Goal: Task Accomplishment & Management: Manage account settings

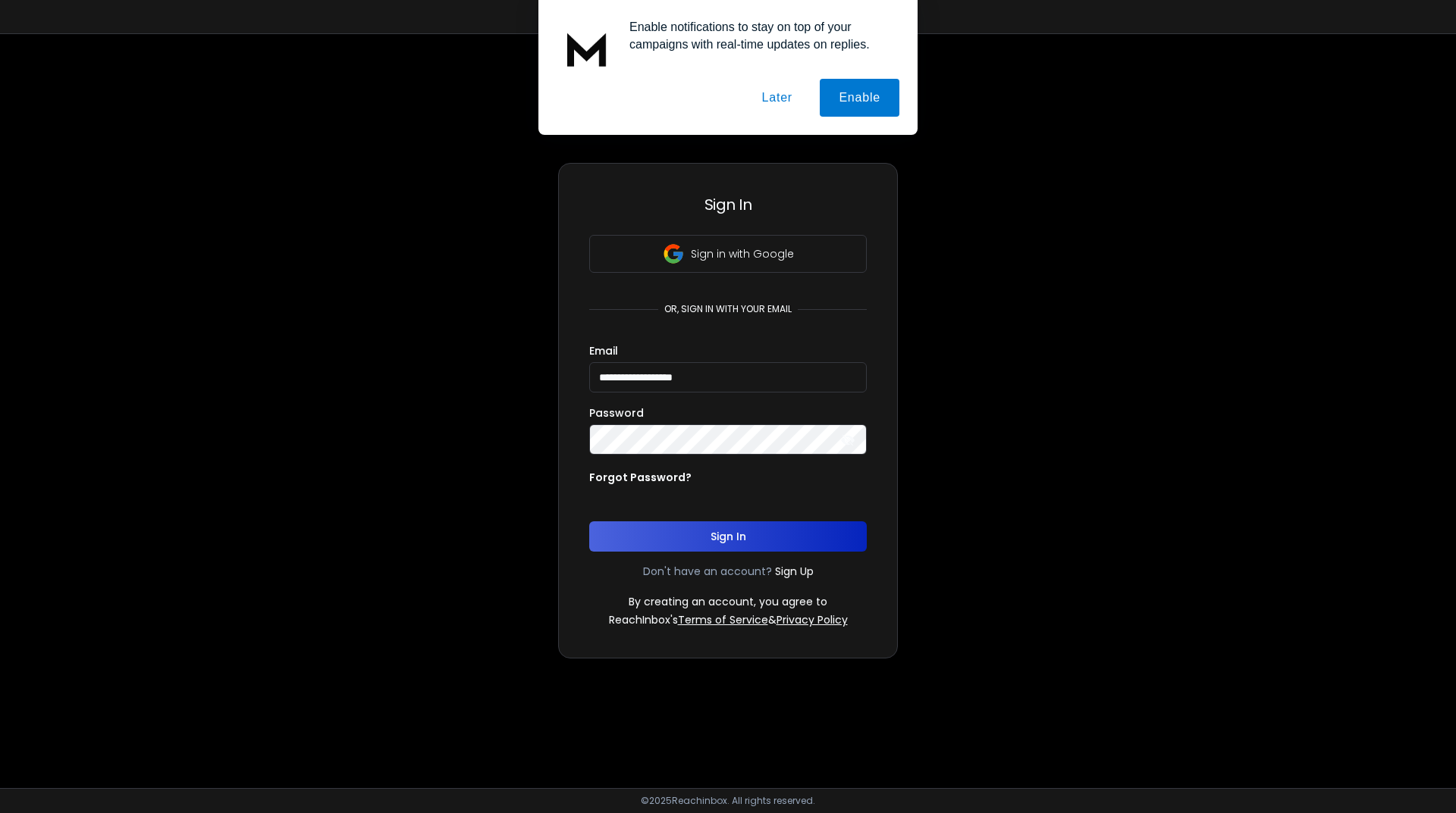
click at [700, 531] on button "Sign In" at bounding box center [728, 537] width 278 height 30
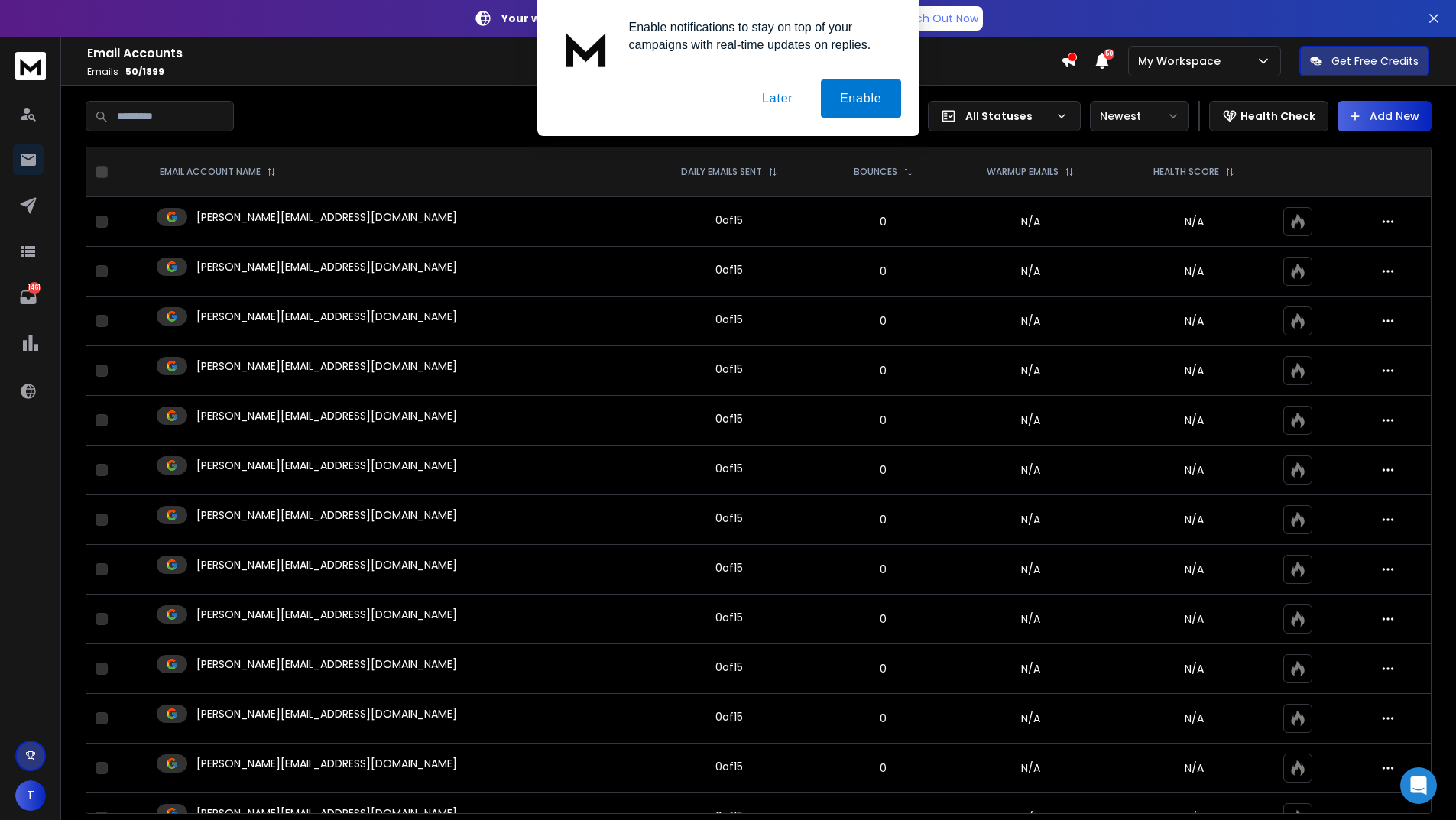
click at [777, 103] on button "Later" at bounding box center [777, 98] width 69 height 38
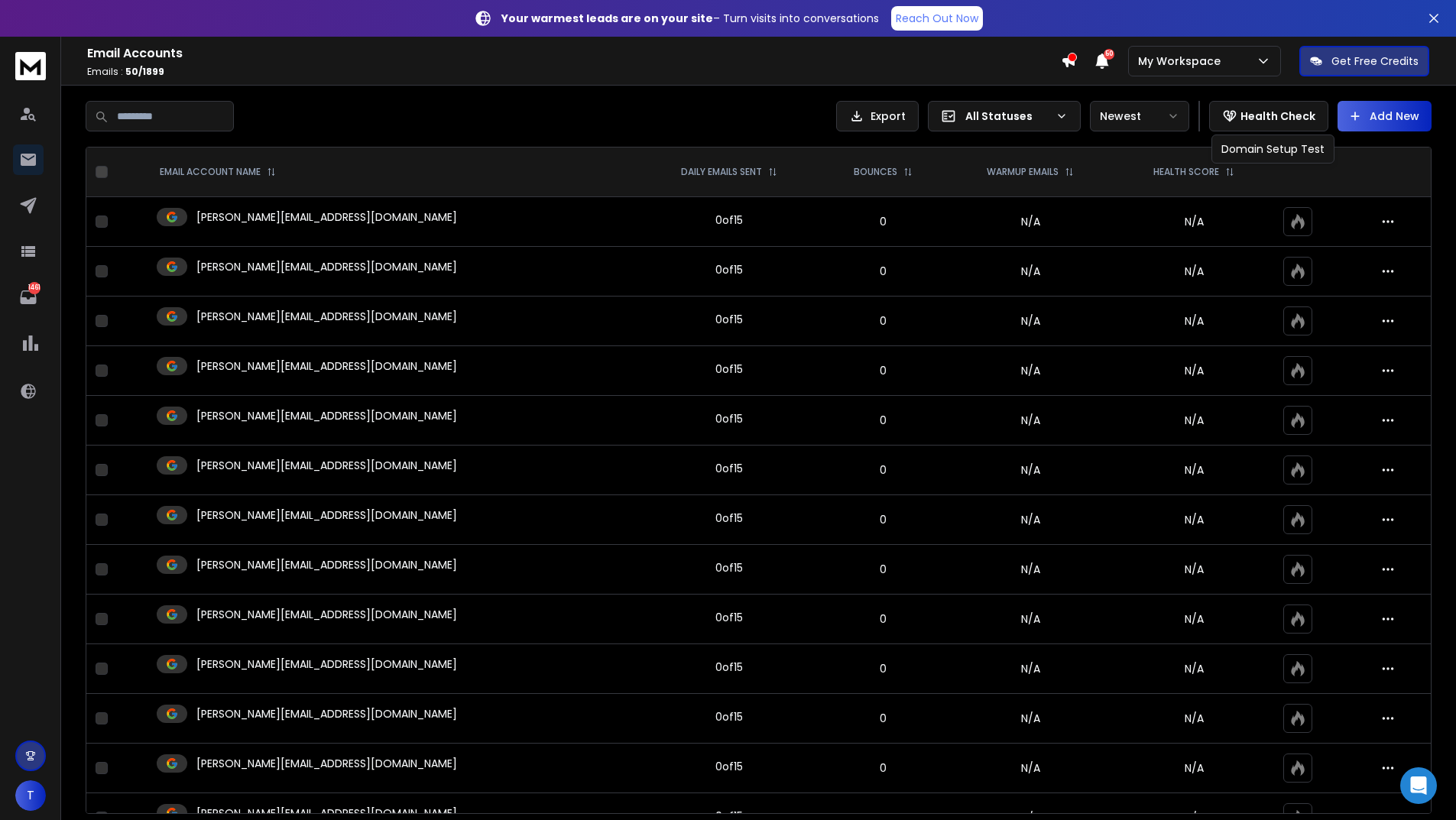
click at [1361, 122] on button "Add New" at bounding box center [1384, 116] width 94 height 30
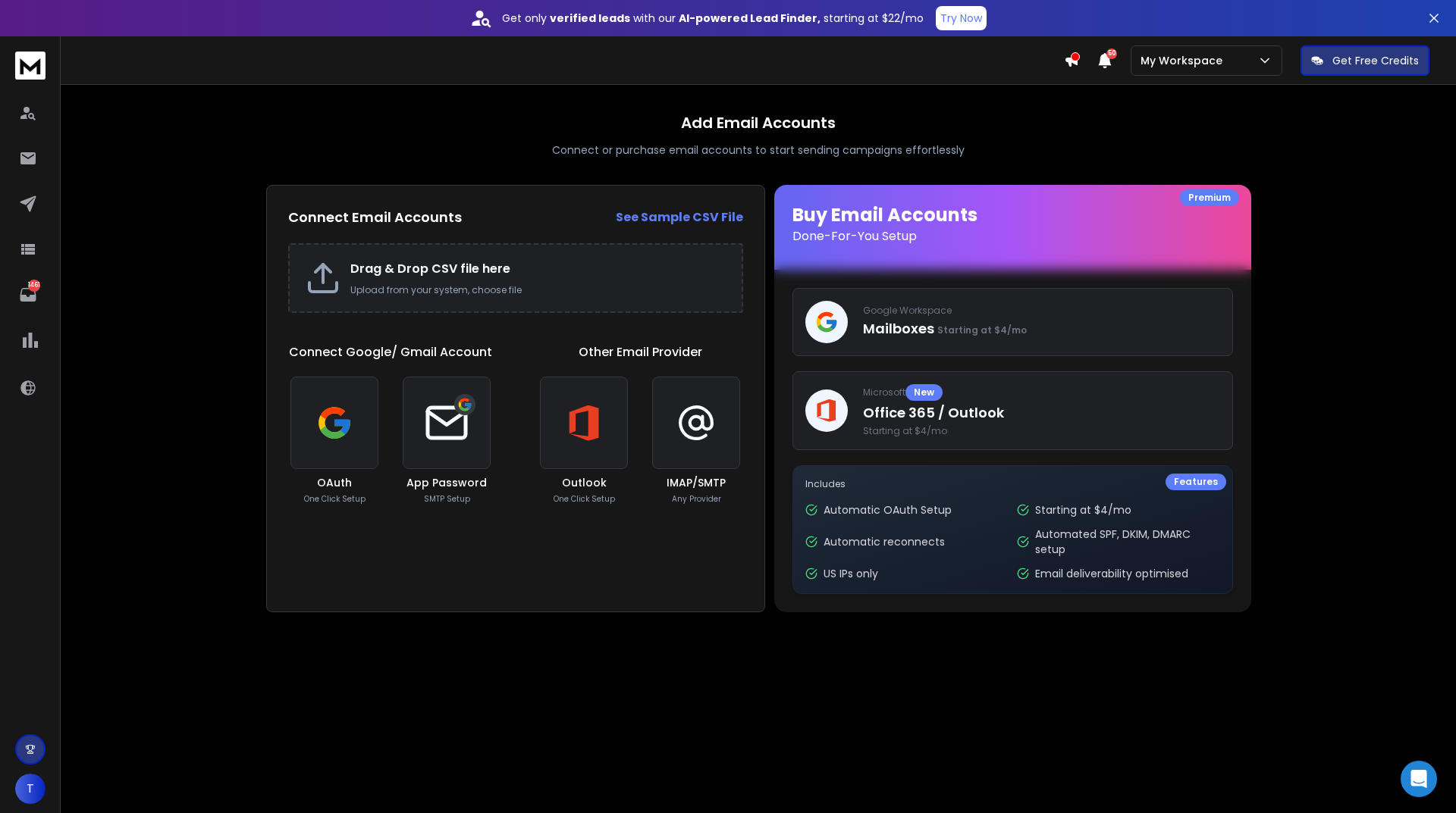
click at [338, 428] on icon at bounding box center [334, 422] width 38 height 45
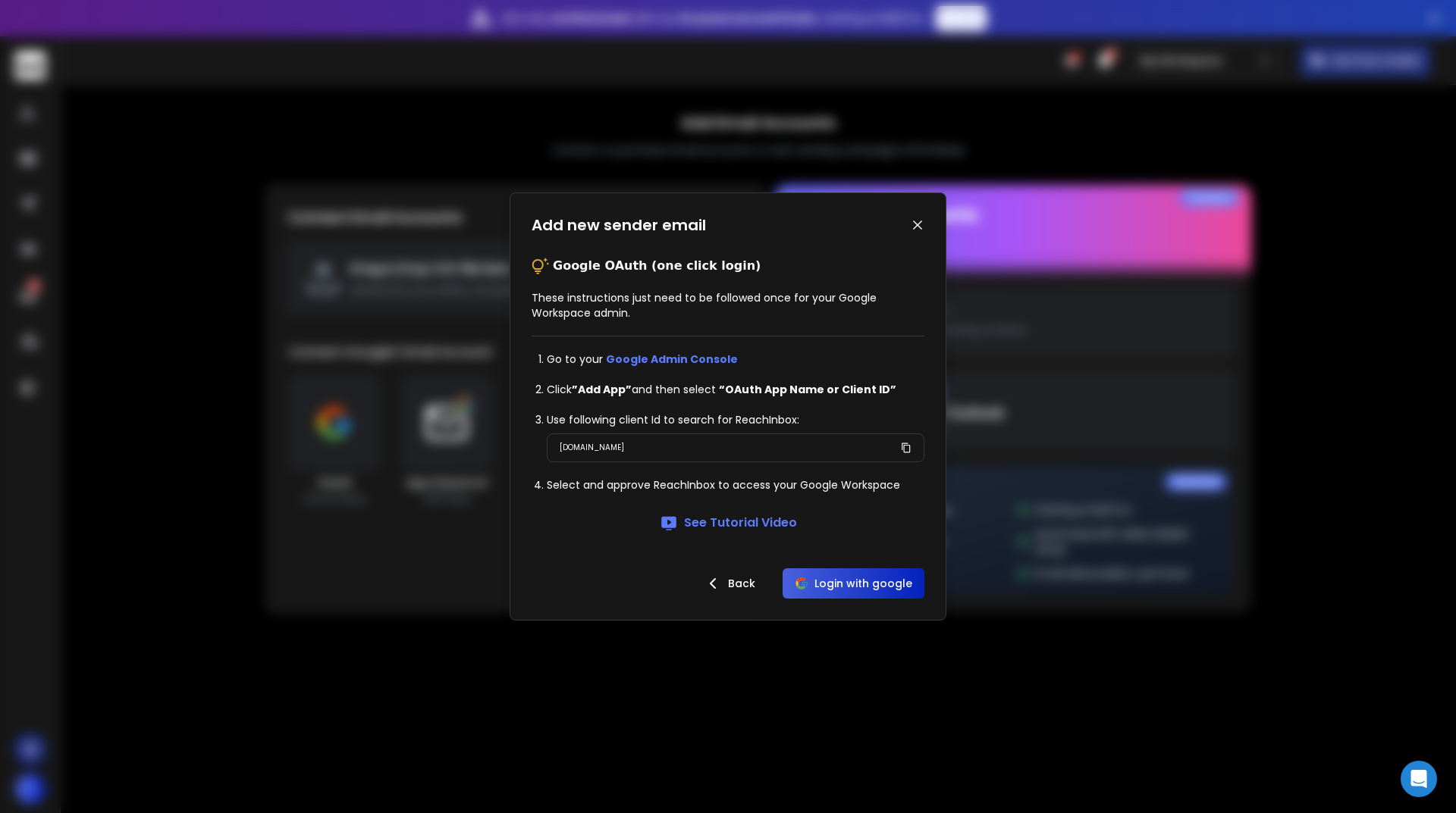
click at [838, 586] on button "Login with google" at bounding box center [853, 583] width 142 height 30
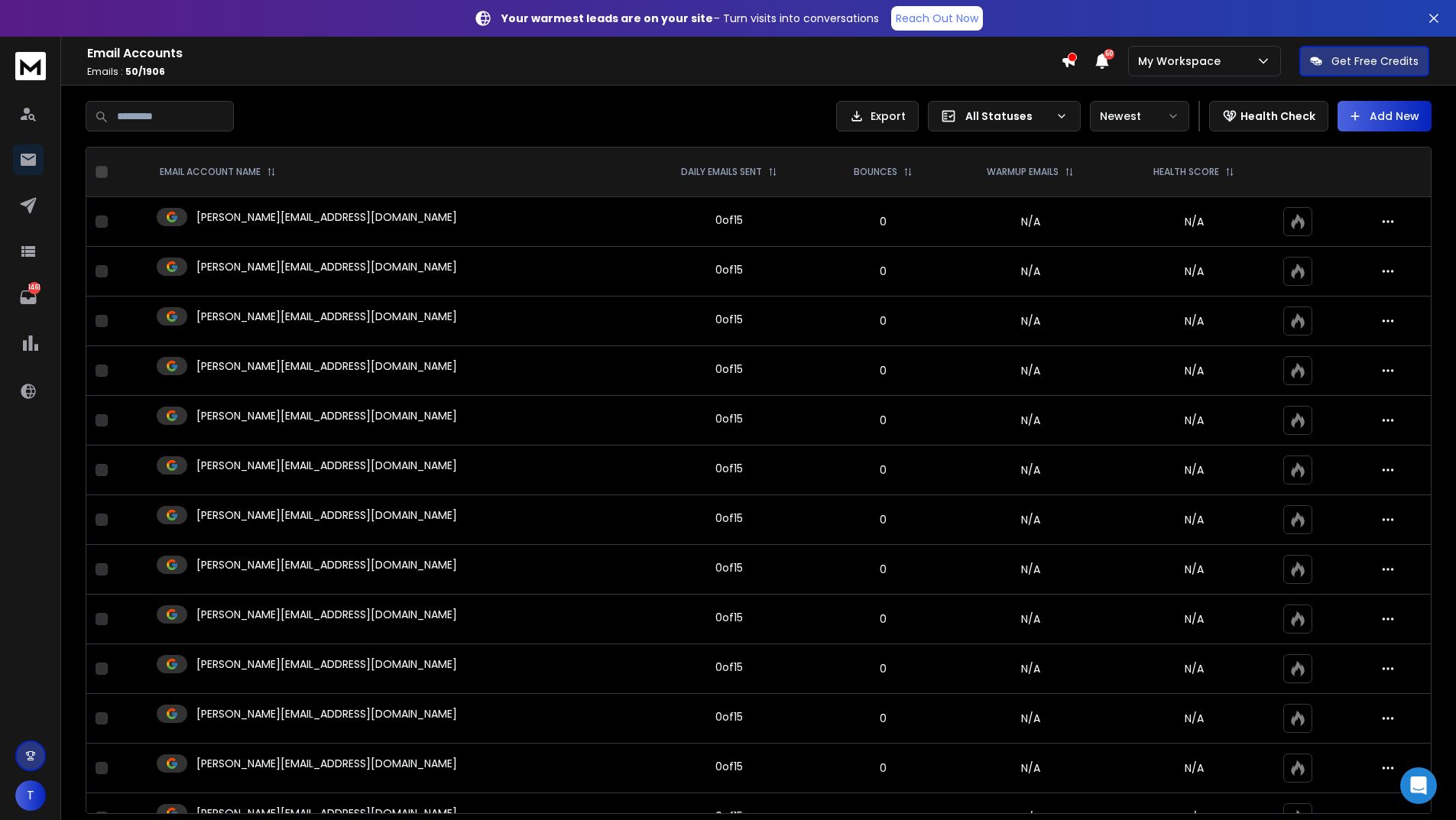
click at [1358, 127] on button "Add New" at bounding box center [1384, 116] width 94 height 30
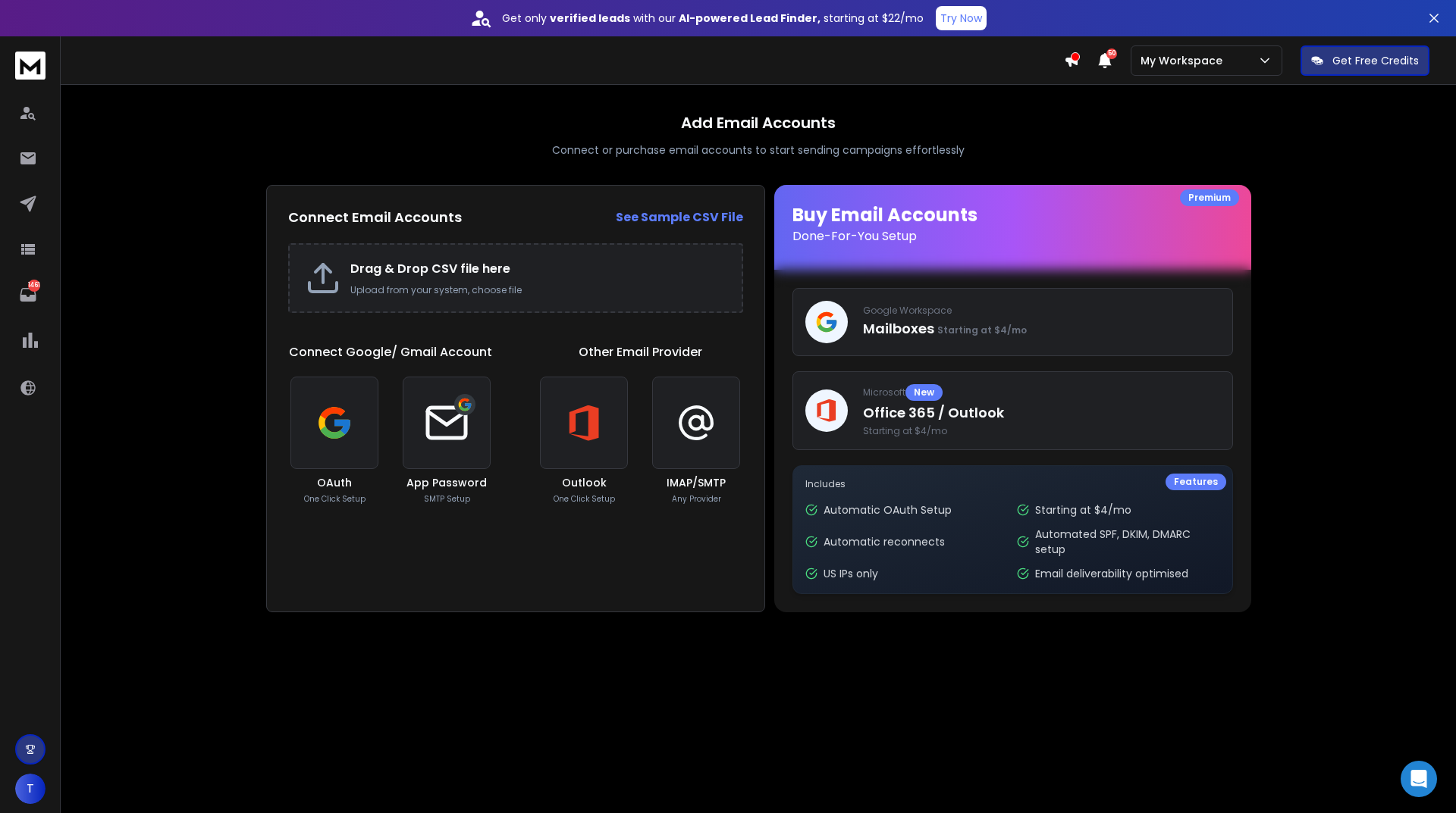
click at [345, 428] on icon at bounding box center [343, 427] width 16 height 15
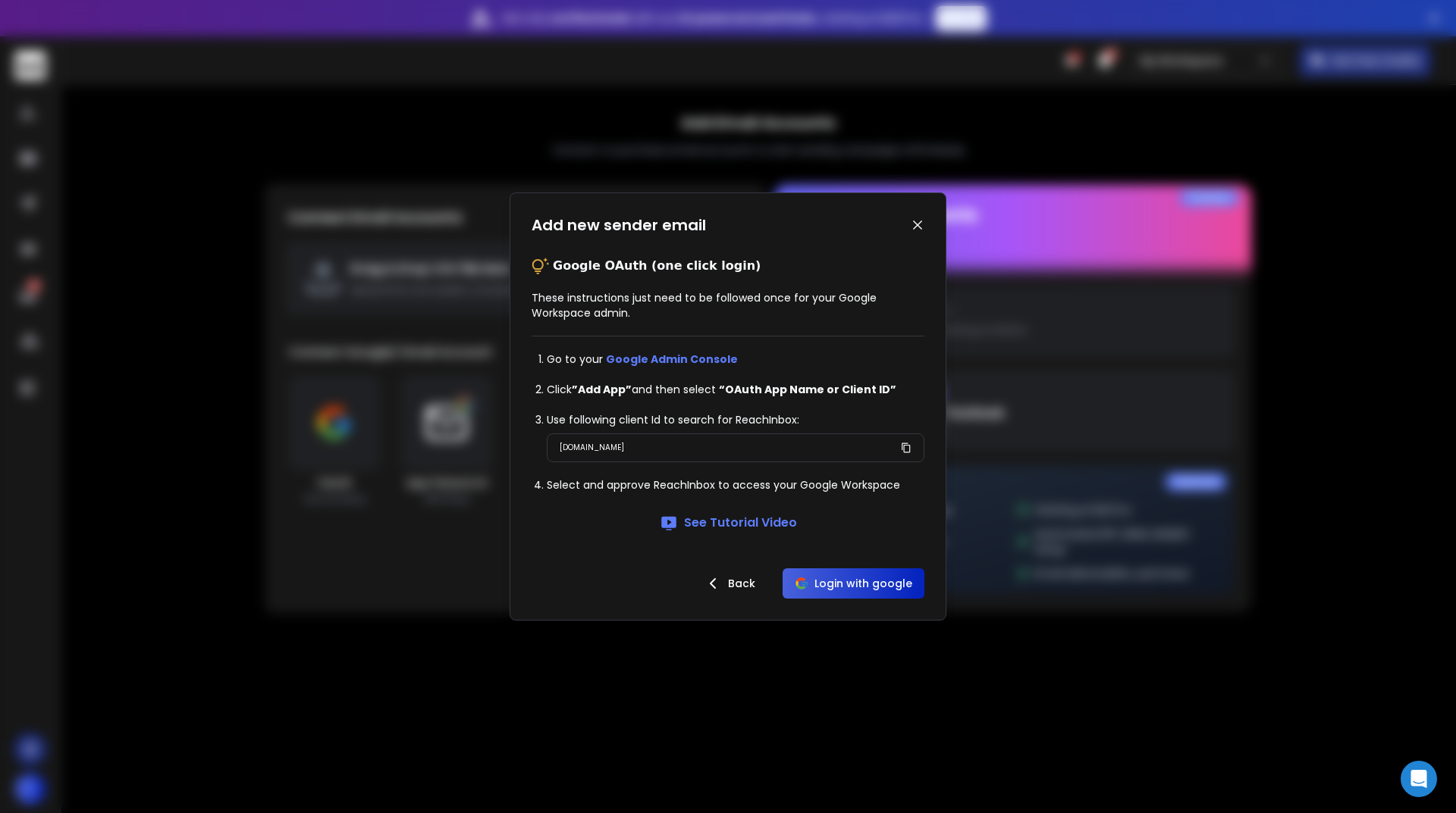
drag, startPoint x: 812, startPoint y: 584, endPoint x: 823, endPoint y: 598, distance: 17.8
click at [812, 584] on button "Login with google" at bounding box center [853, 583] width 142 height 30
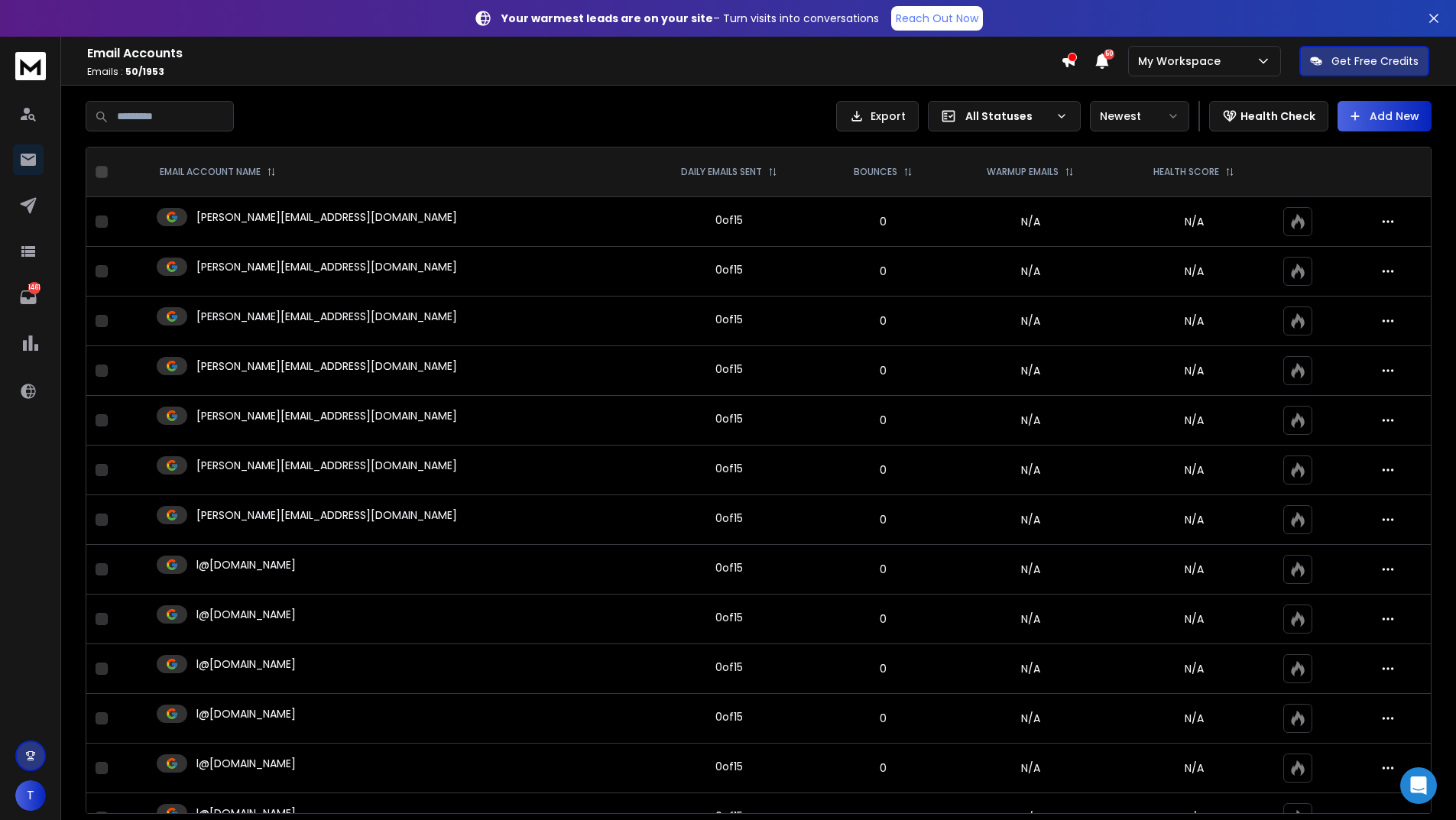
click at [1355, 124] on button "Add New" at bounding box center [1384, 116] width 94 height 30
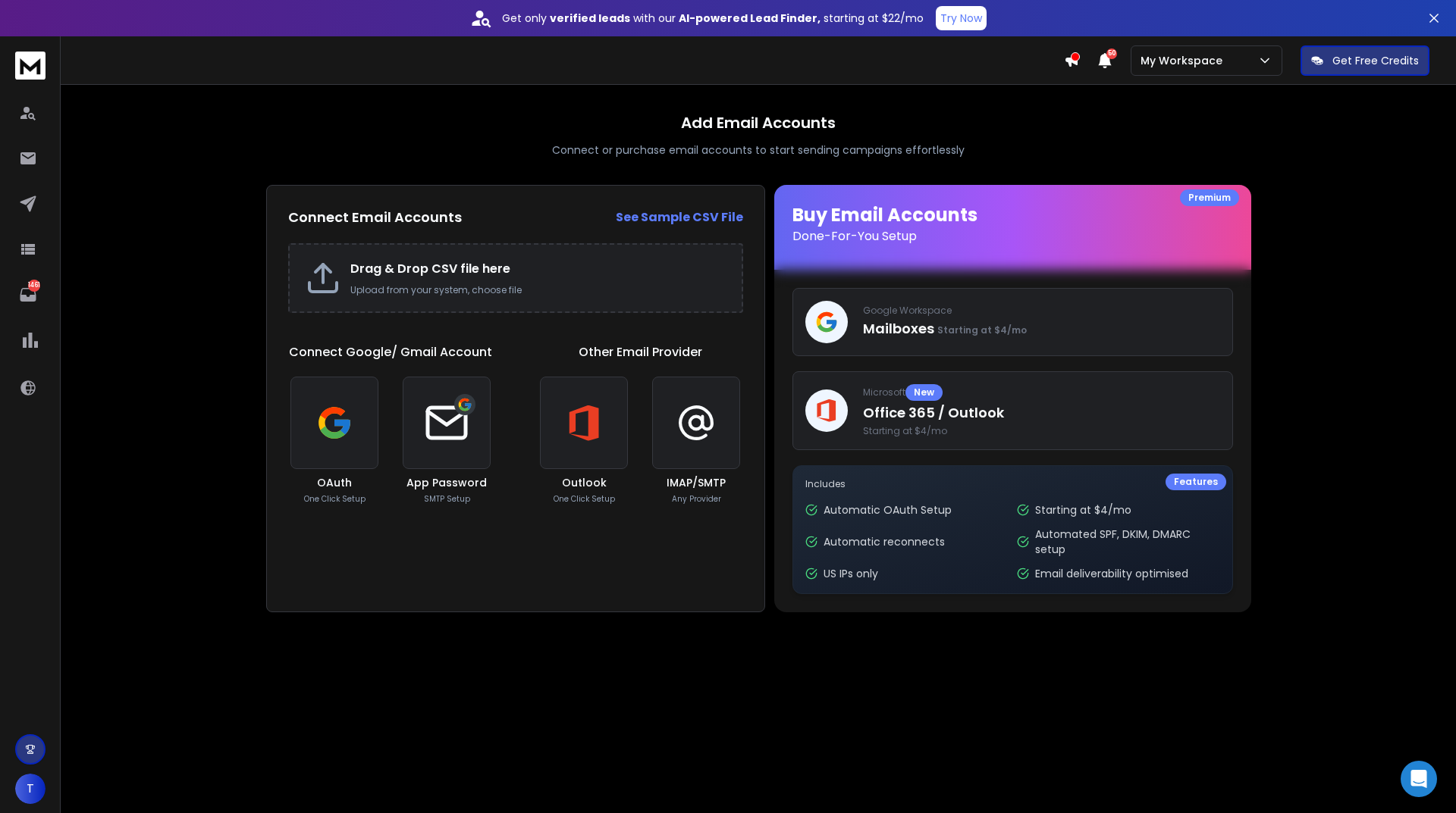
click at [336, 433] on icon at bounding box center [333, 432] width 25 height 13
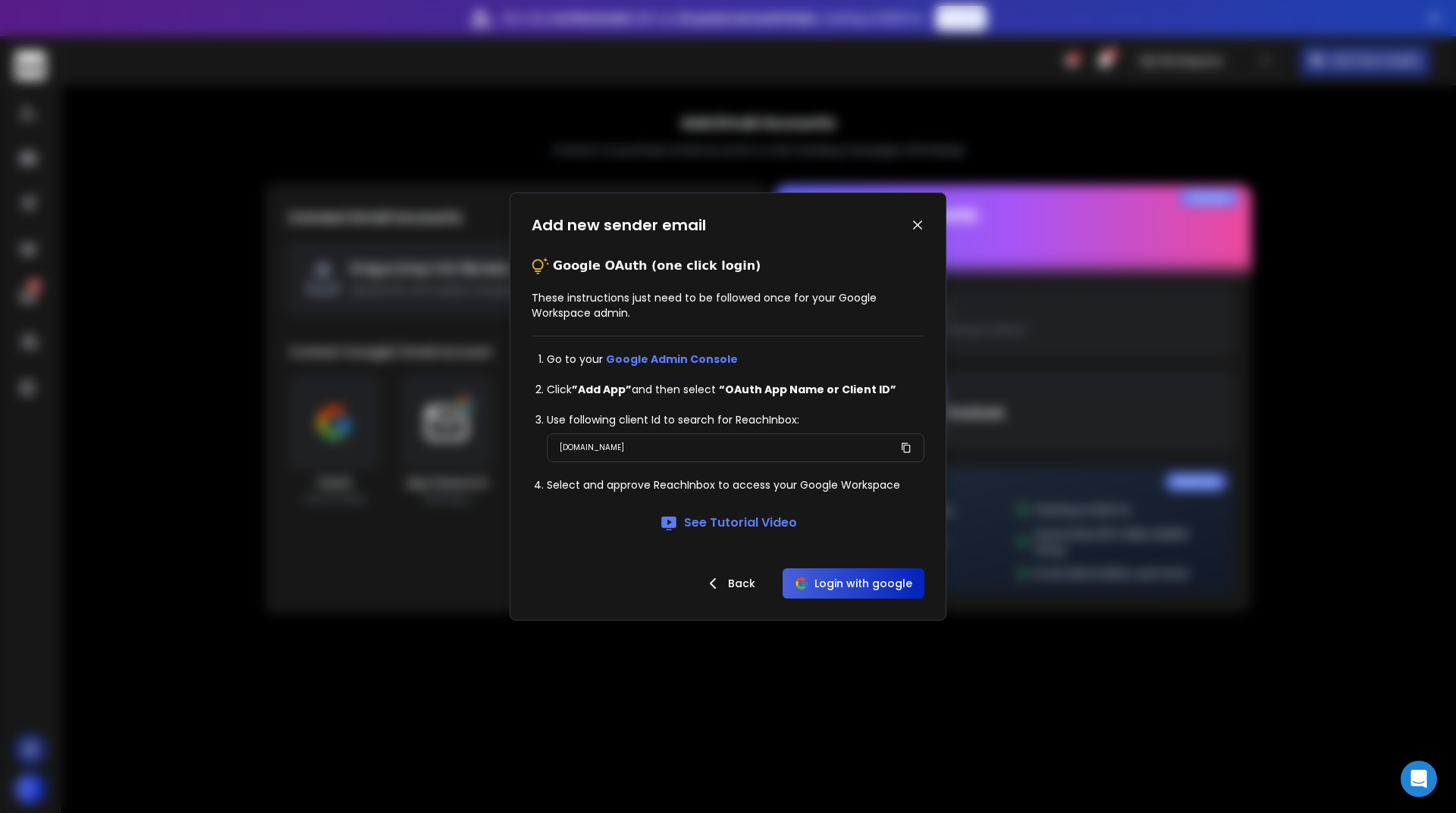
click at [842, 572] on button "Login with google" at bounding box center [853, 583] width 142 height 30
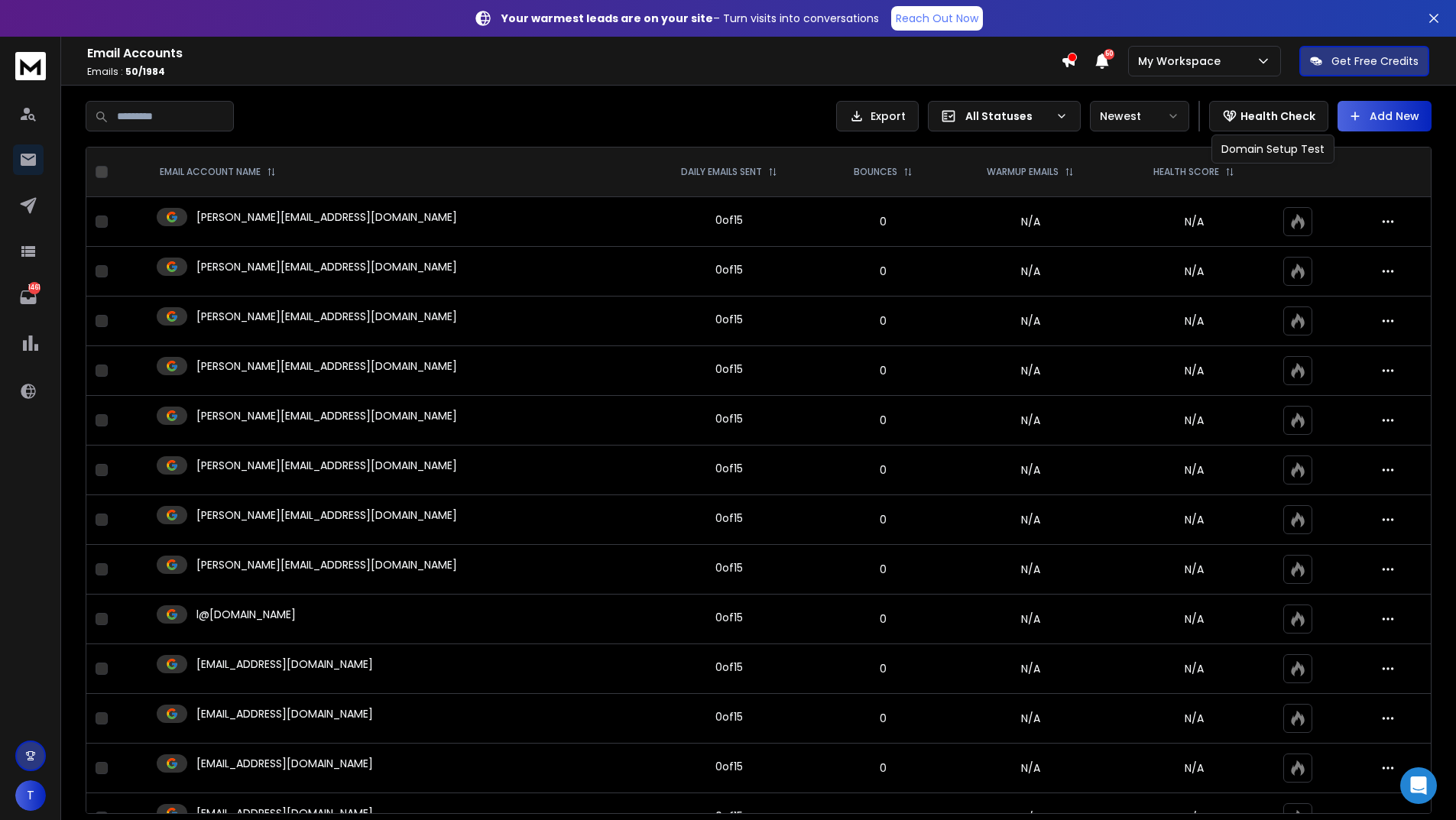
click at [1348, 122] on button "Add New" at bounding box center [1384, 116] width 94 height 30
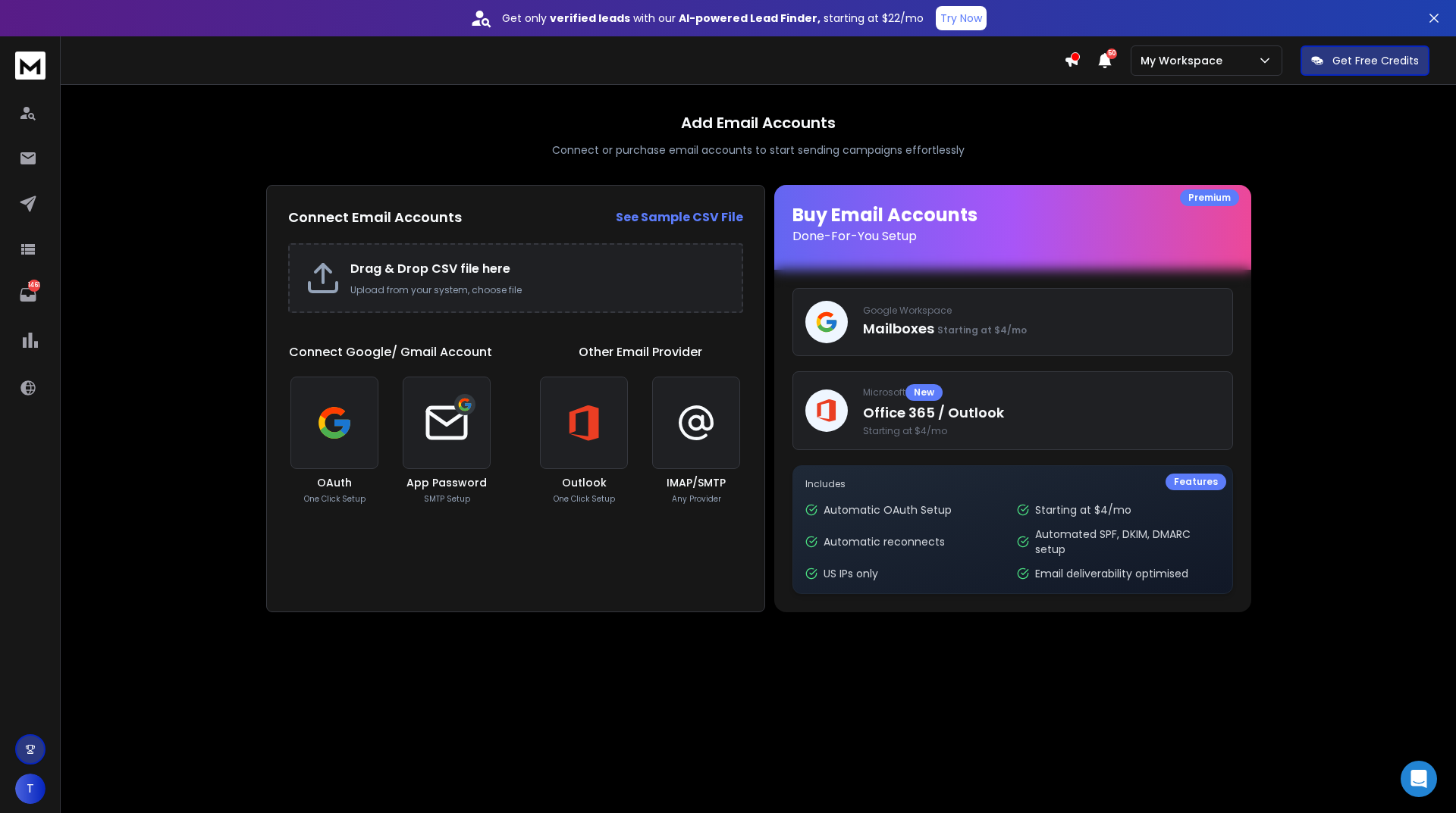
click at [312, 422] on div at bounding box center [334, 422] width 88 height 92
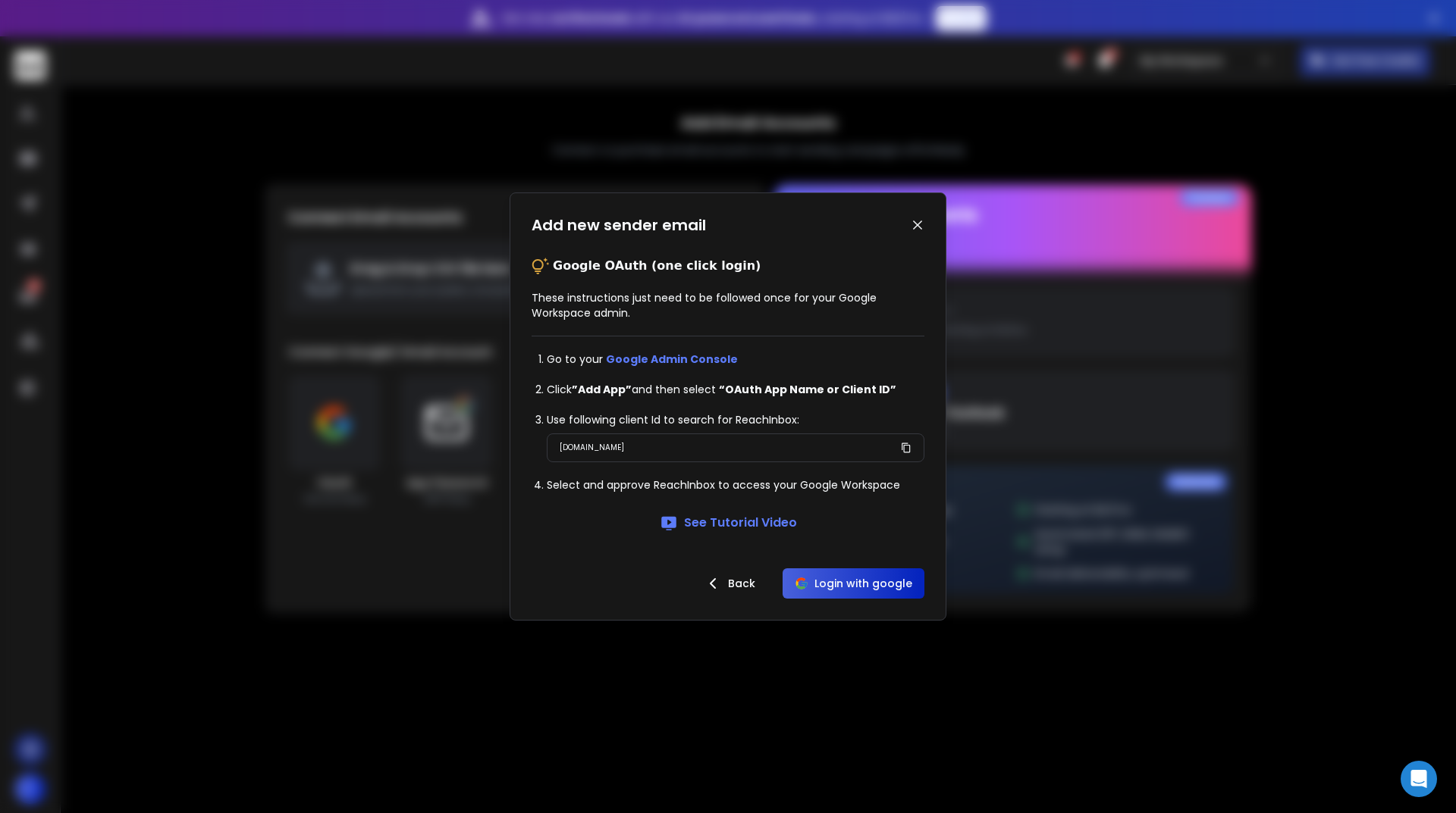
click at [870, 576] on button "Login with google" at bounding box center [853, 583] width 142 height 30
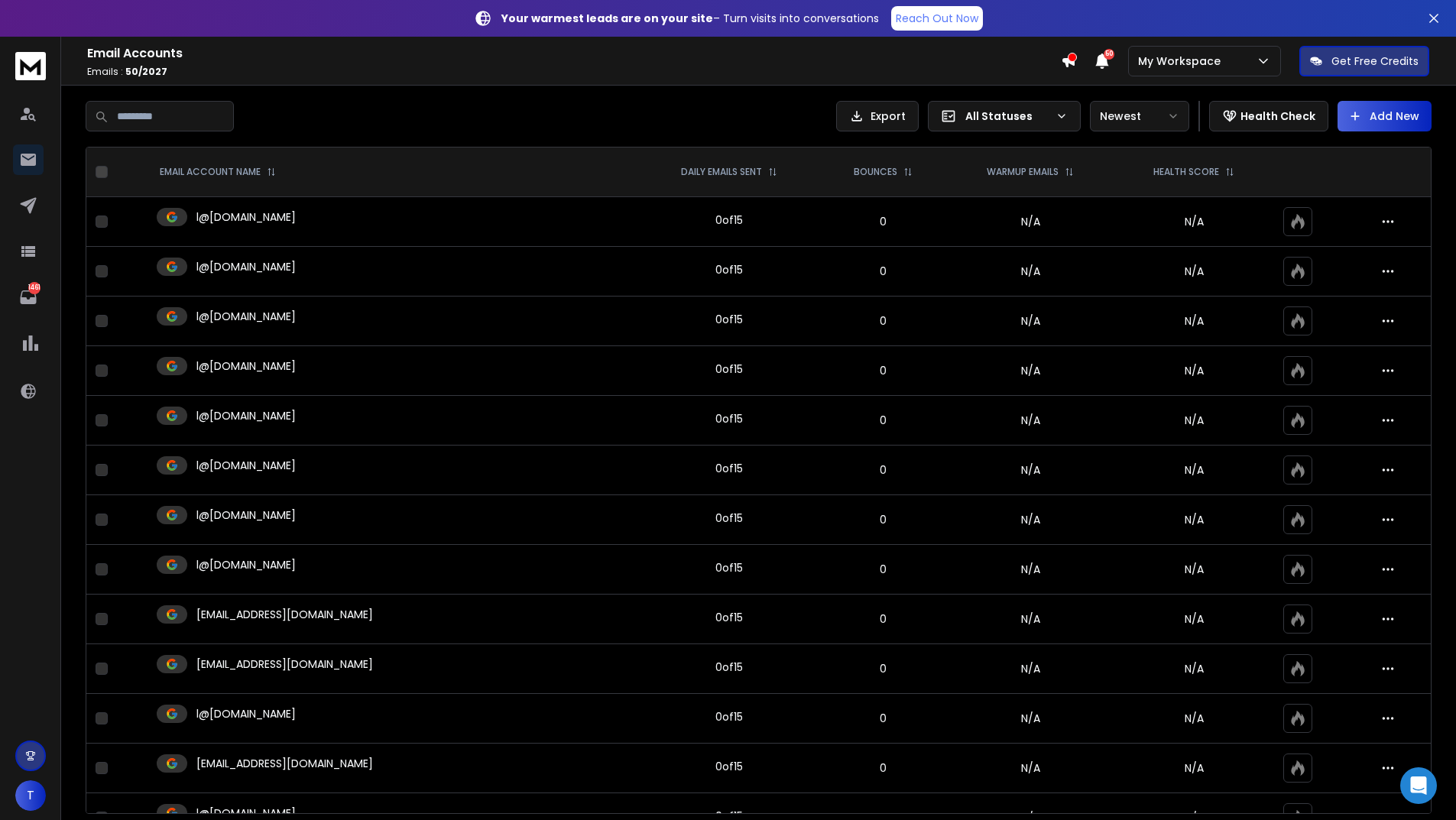
click at [1364, 107] on button "Add New" at bounding box center [1384, 116] width 94 height 30
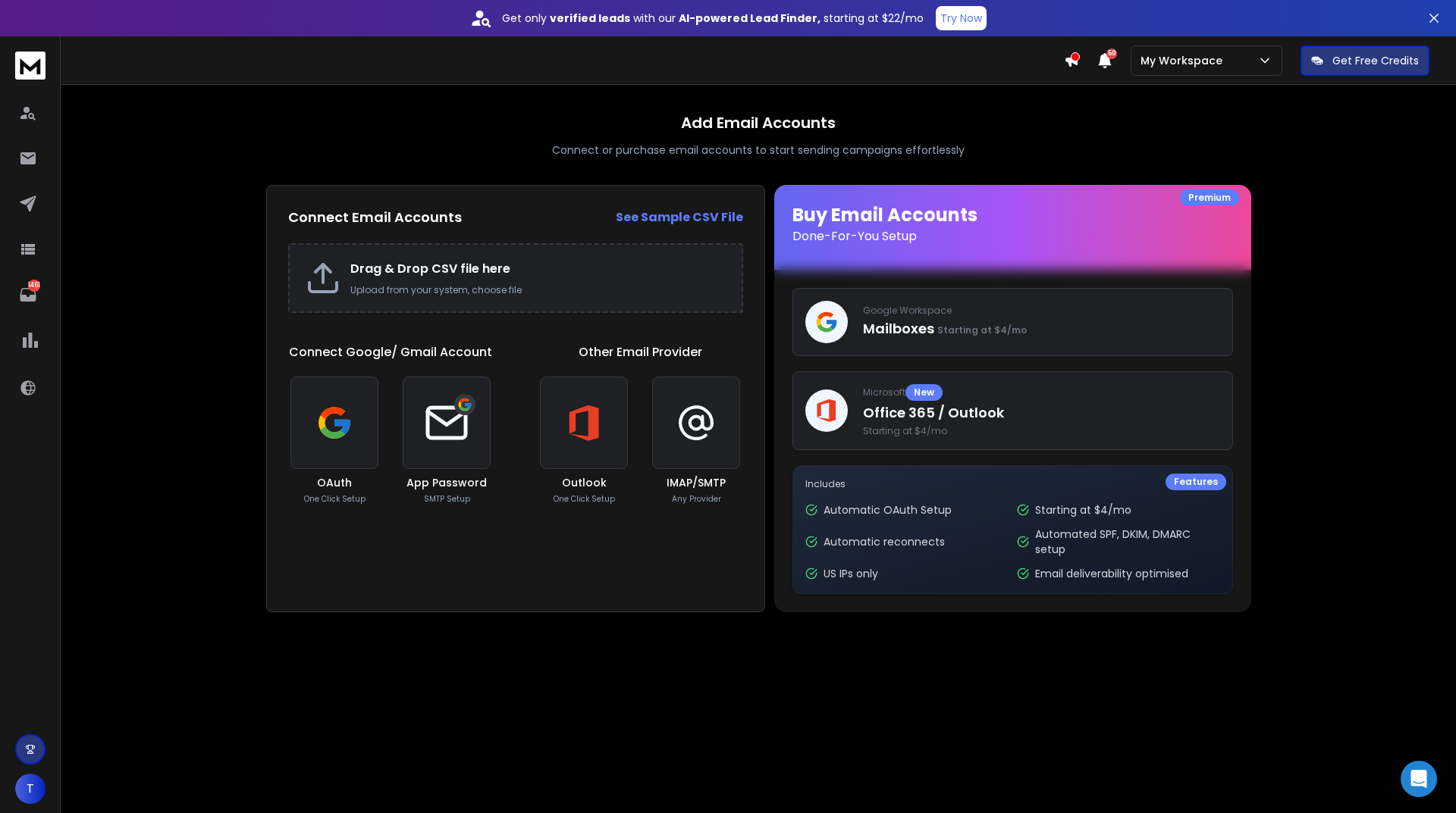
click at [345, 422] on icon at bounding box center [343, 427] width 16 height 15
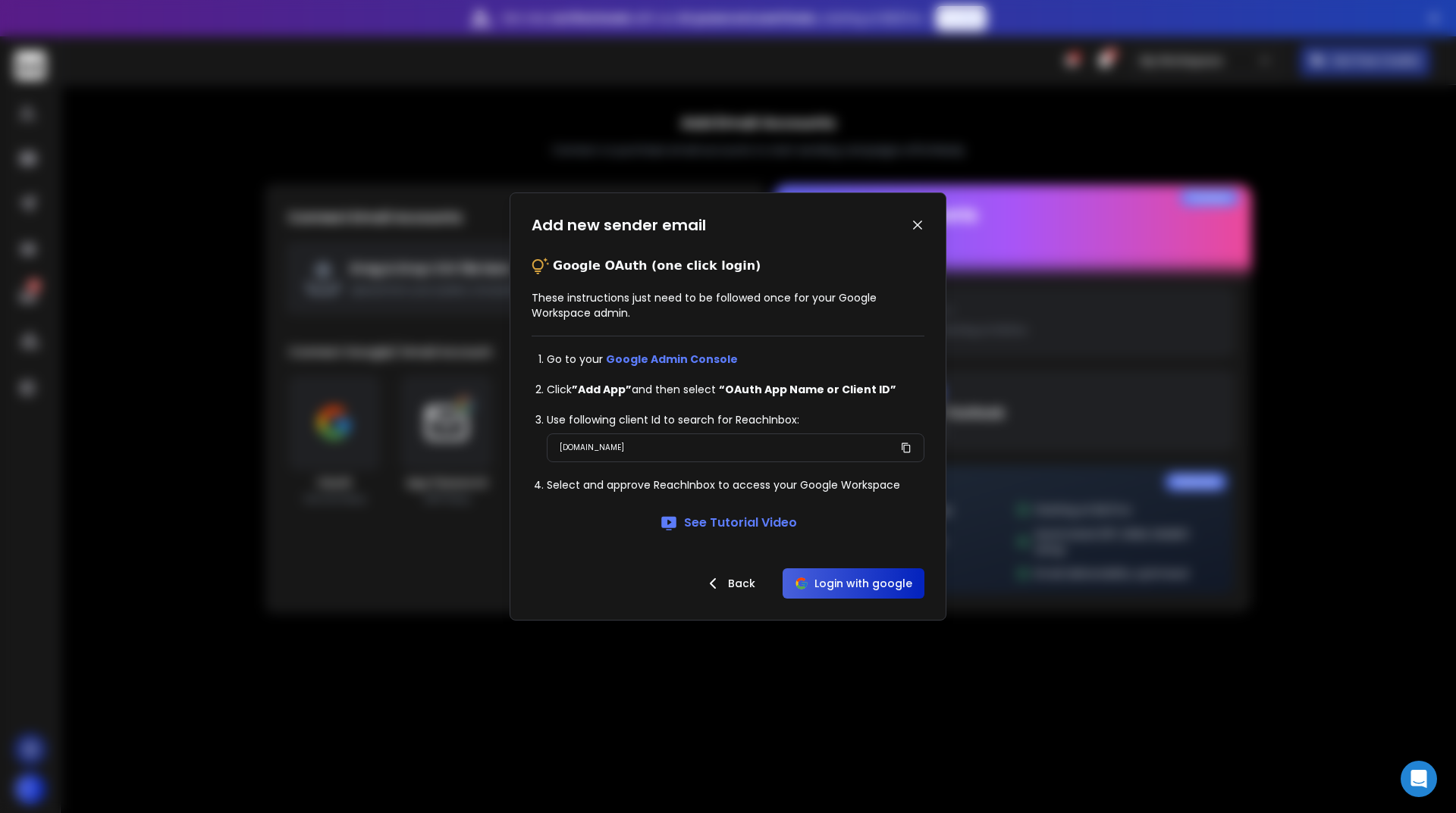
click at [877, 581] on button "Login with google" at bounding box center [853, 583] width 142 height 30
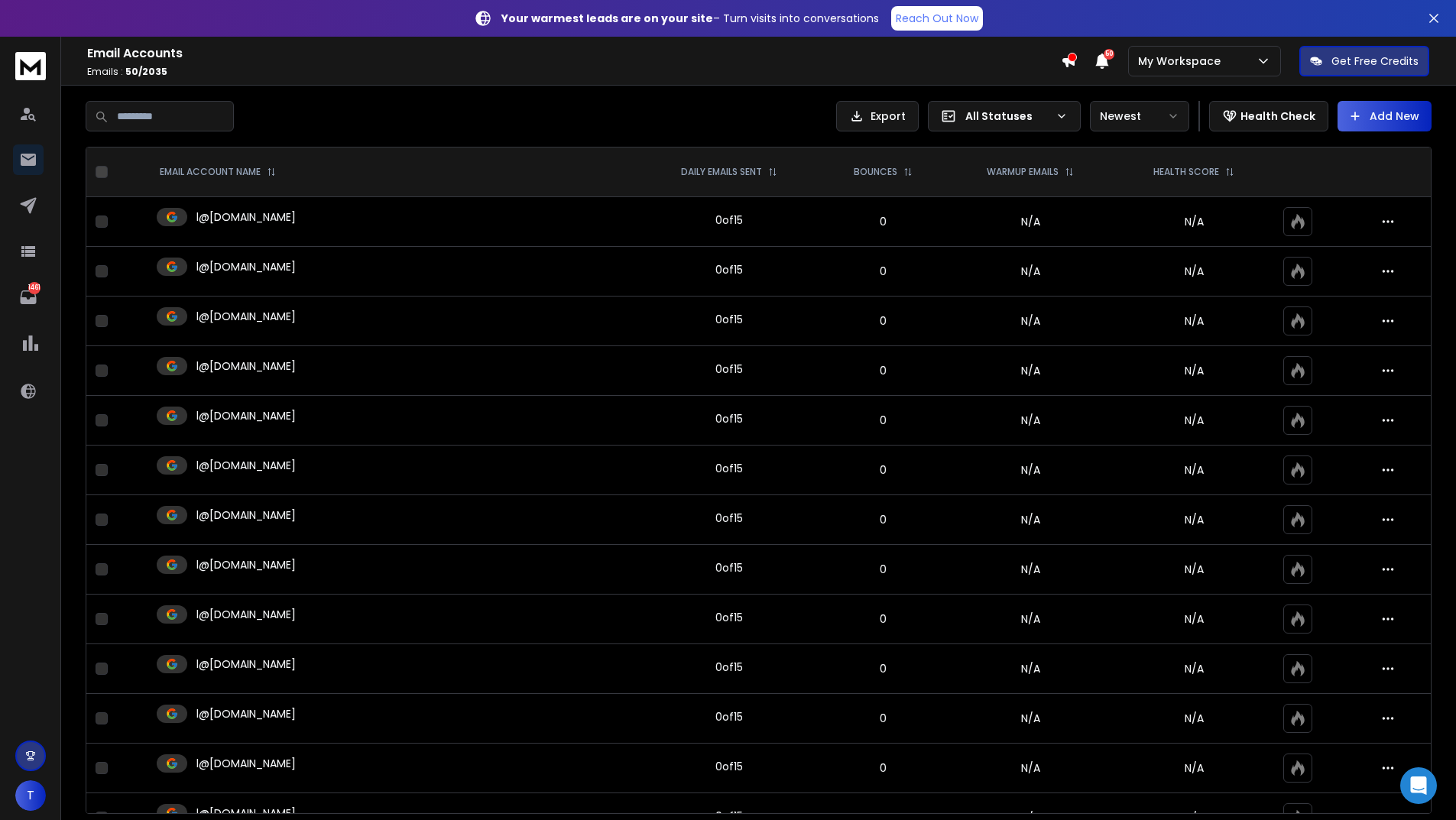
click at [1356, 118] on icon at bounding box center [1355, 116] width 11 height 11
click at [1401, 117] on button "Add New" at bounding box center [1384, 116] width 94 height 30
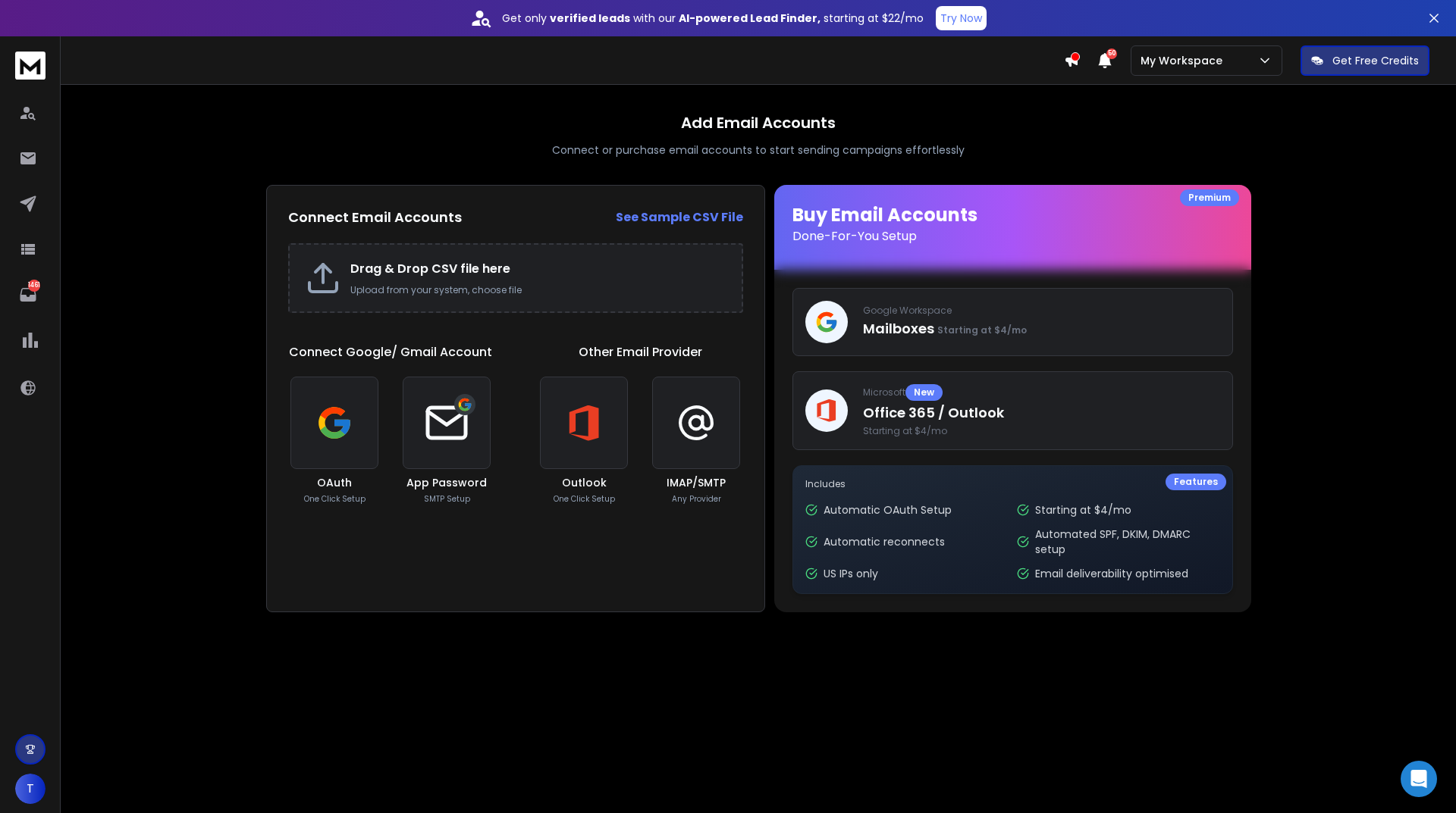
click at [336, 439] on icon at bounding box center [334, 422] width 38 height 45
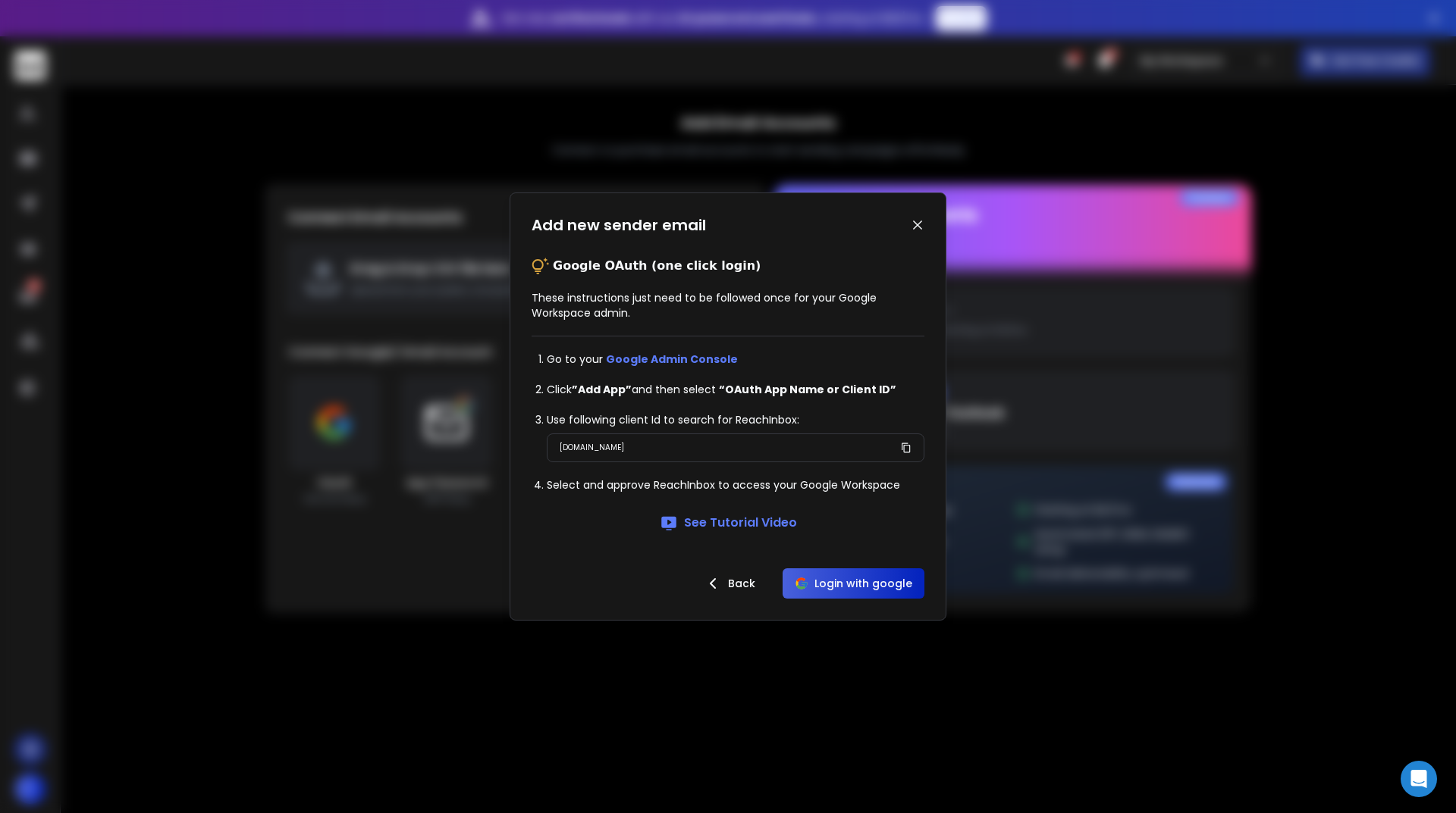
click at [863, 586] on button "Login with google" at bounding box center [853, 583] width 142 height 30
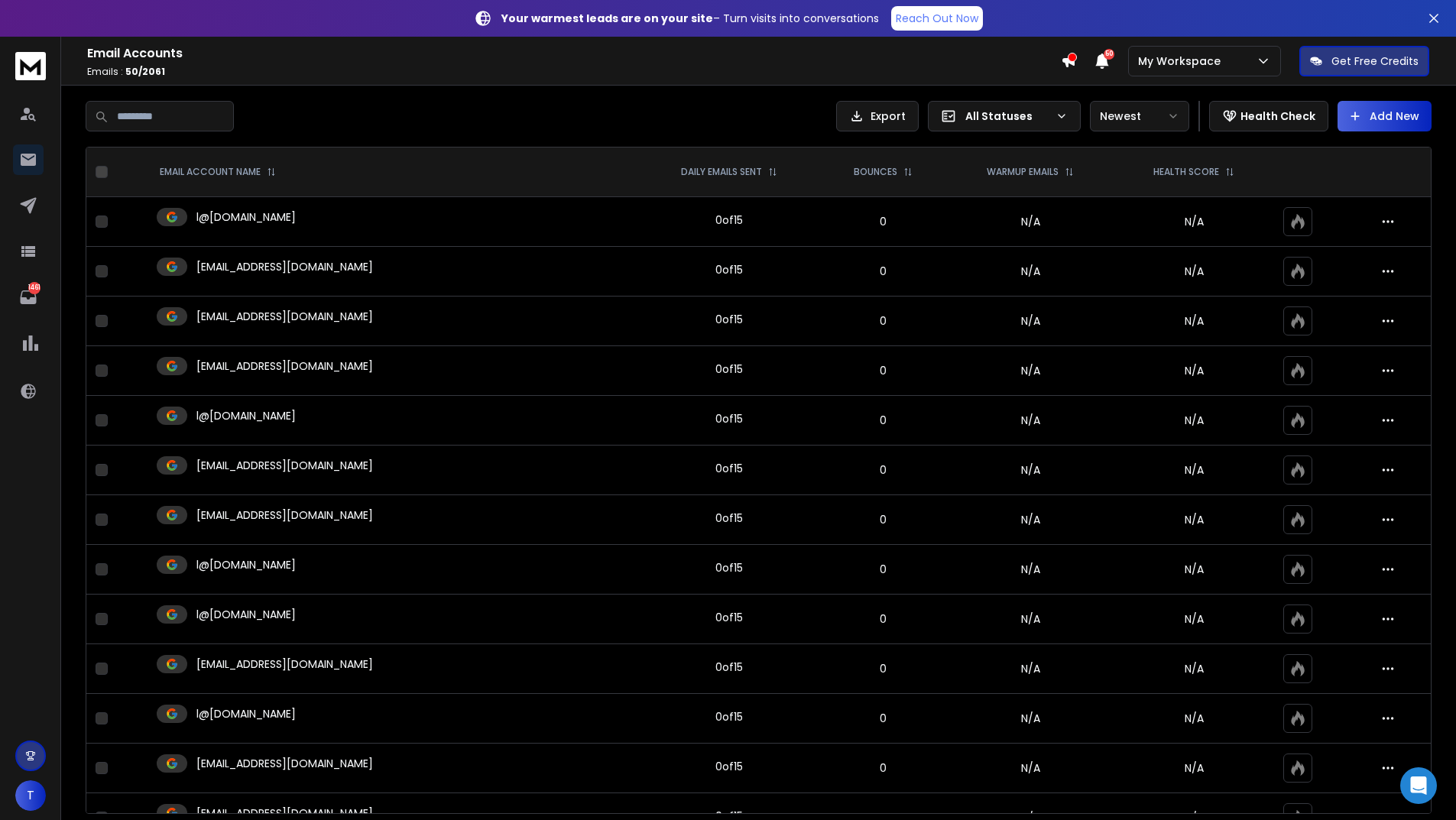
click at [1360, 112] on icon at bounding box center [1355, 116] width 11 height 11
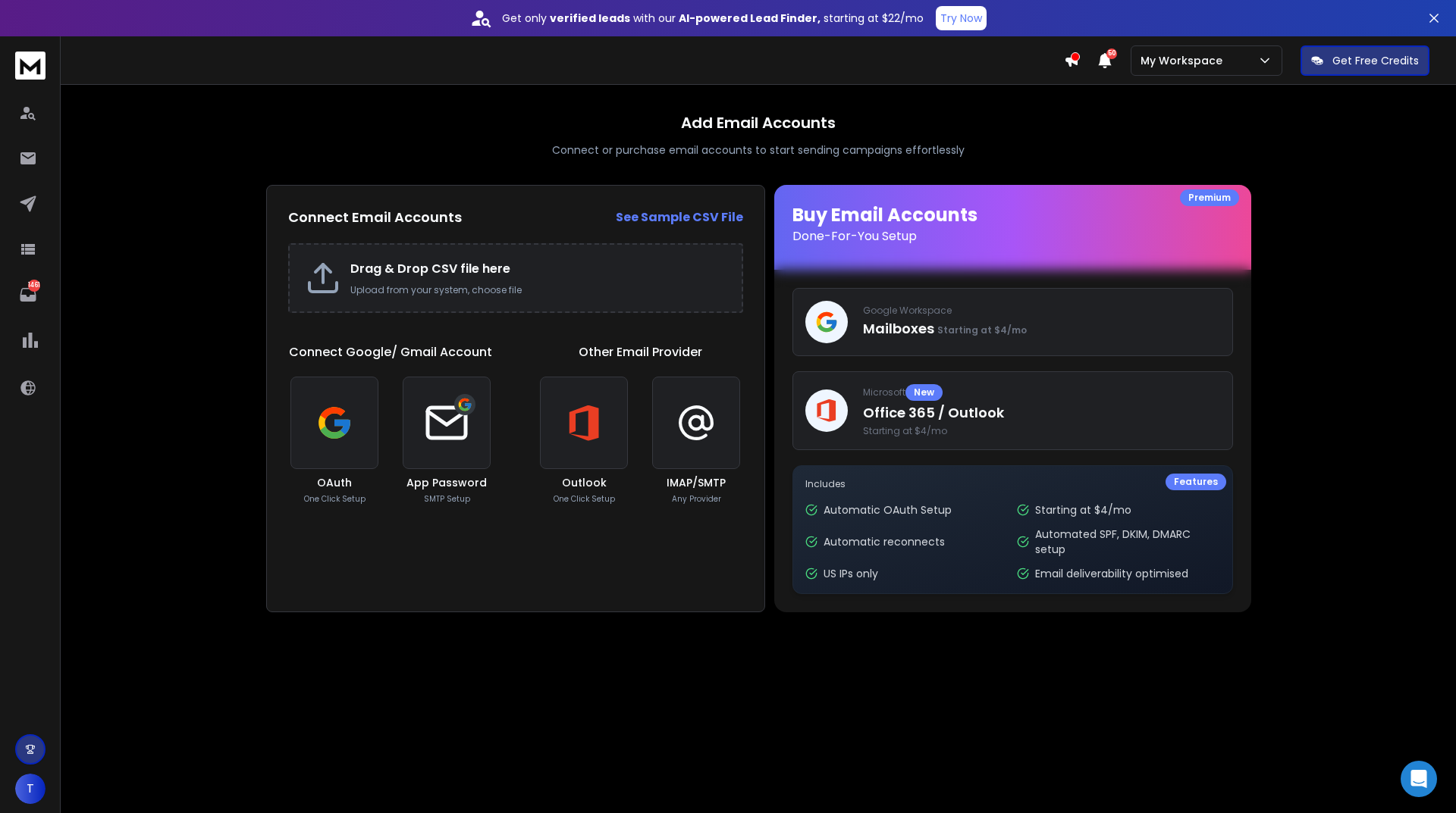
click at [320, 422] on icon at bounding box center [334, 422] width 38 height 45
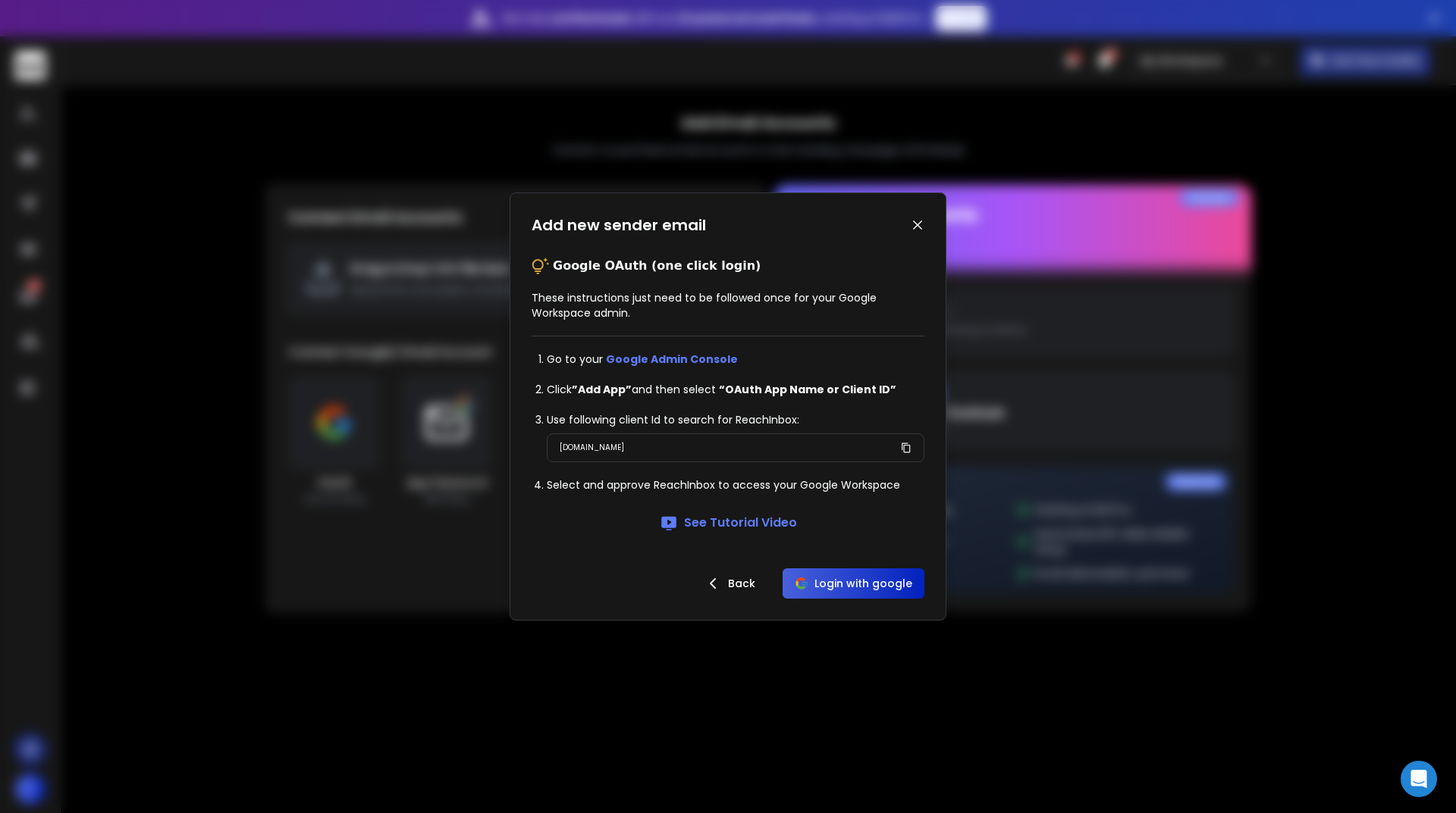
click at [835, 580] on button "Login with google" at bounding box center [853, 583] width 142 height 30
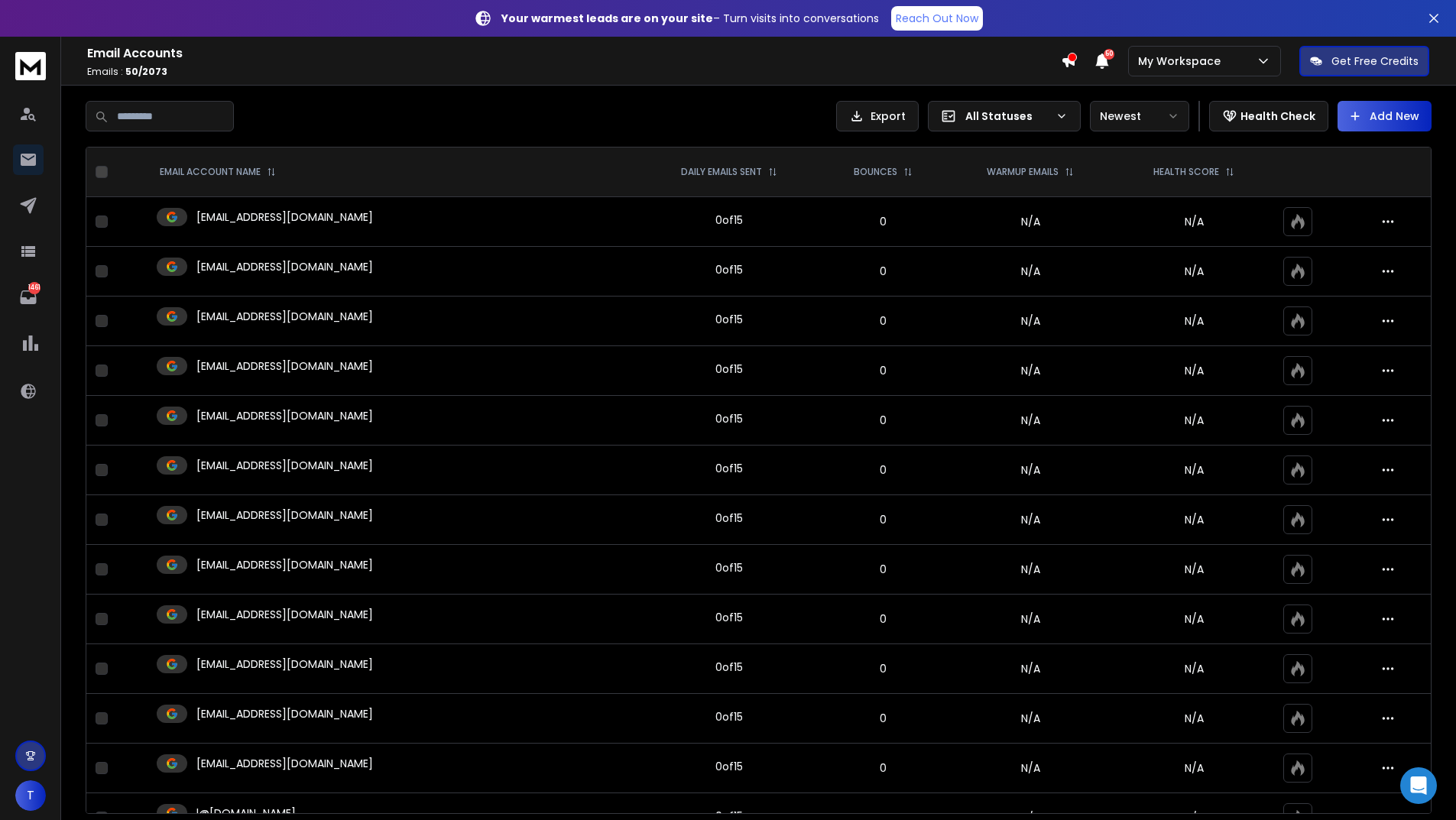
click at [1389, 111] on button "Add New" at bounding box center [1384, 116] width 94 height 30
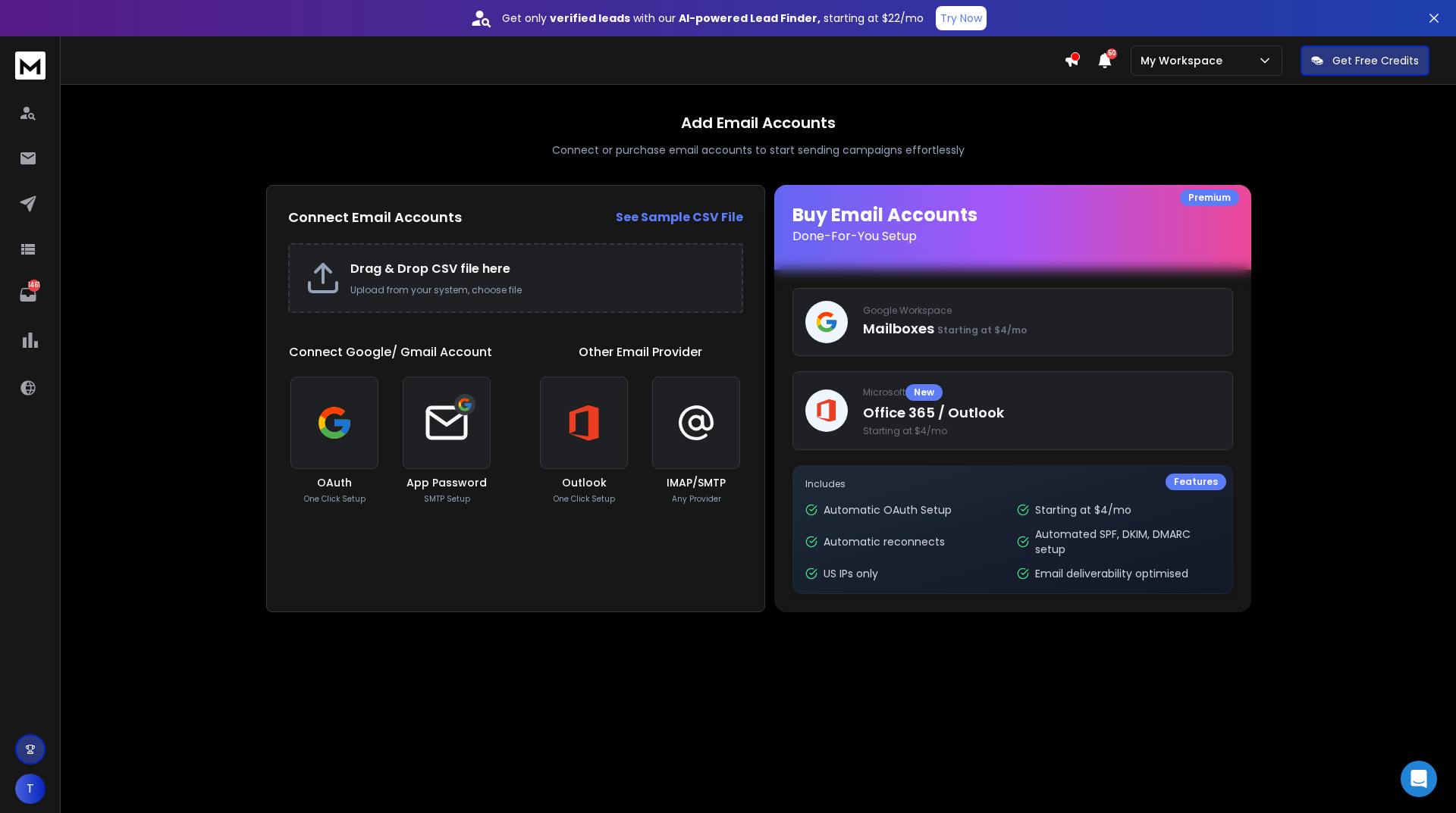
click at [393, 418] on div "OAuth One Click Setup App Password SMTP Setup" at bounding box center [391, 440] width 206 height 128
click at [351, 436] on icon at bounding box center [334, 422] width 38 height 45
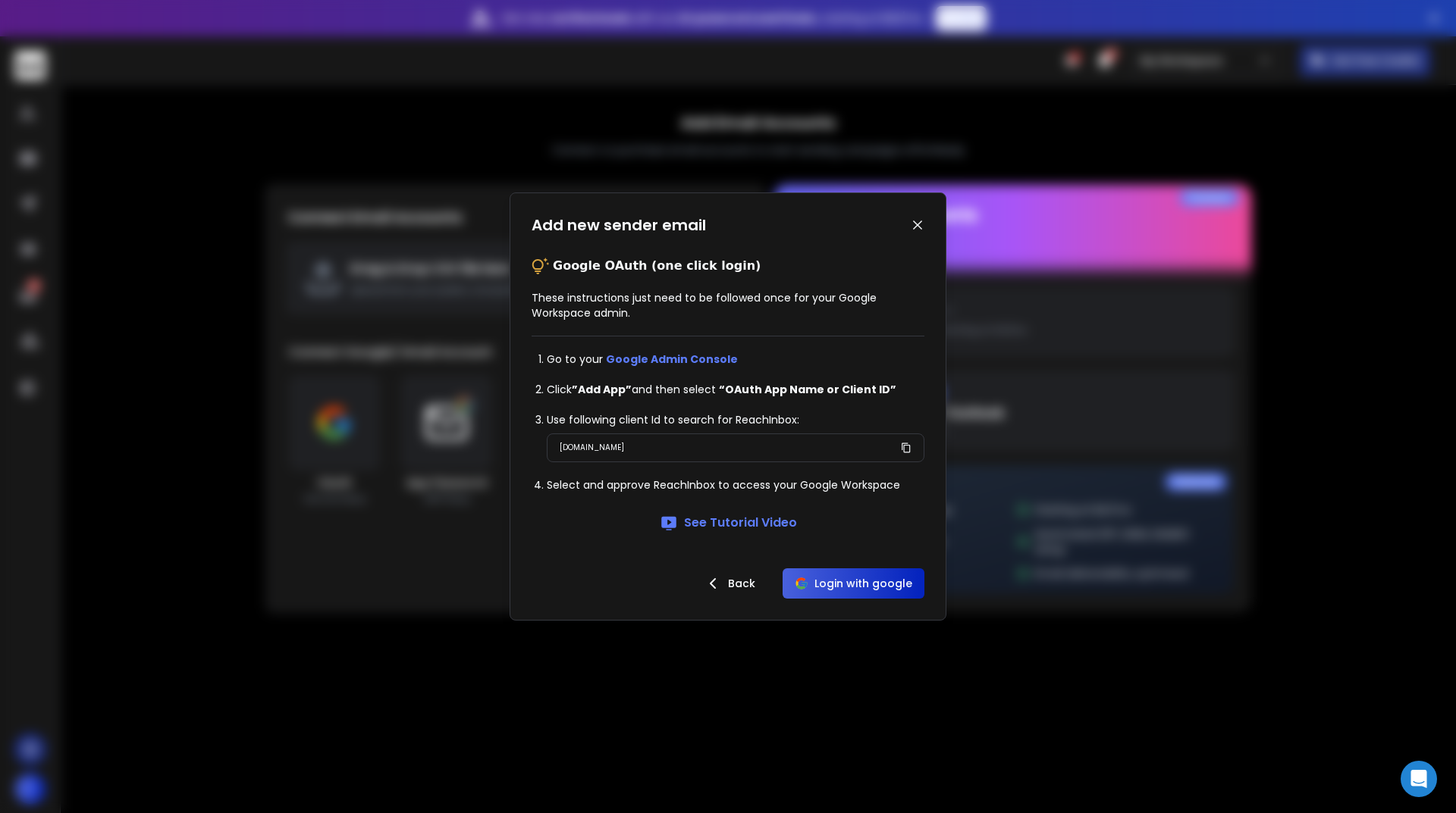
click at [838, 573] on button "Login with google" at bounding box center [853, 583] width 142 height 30
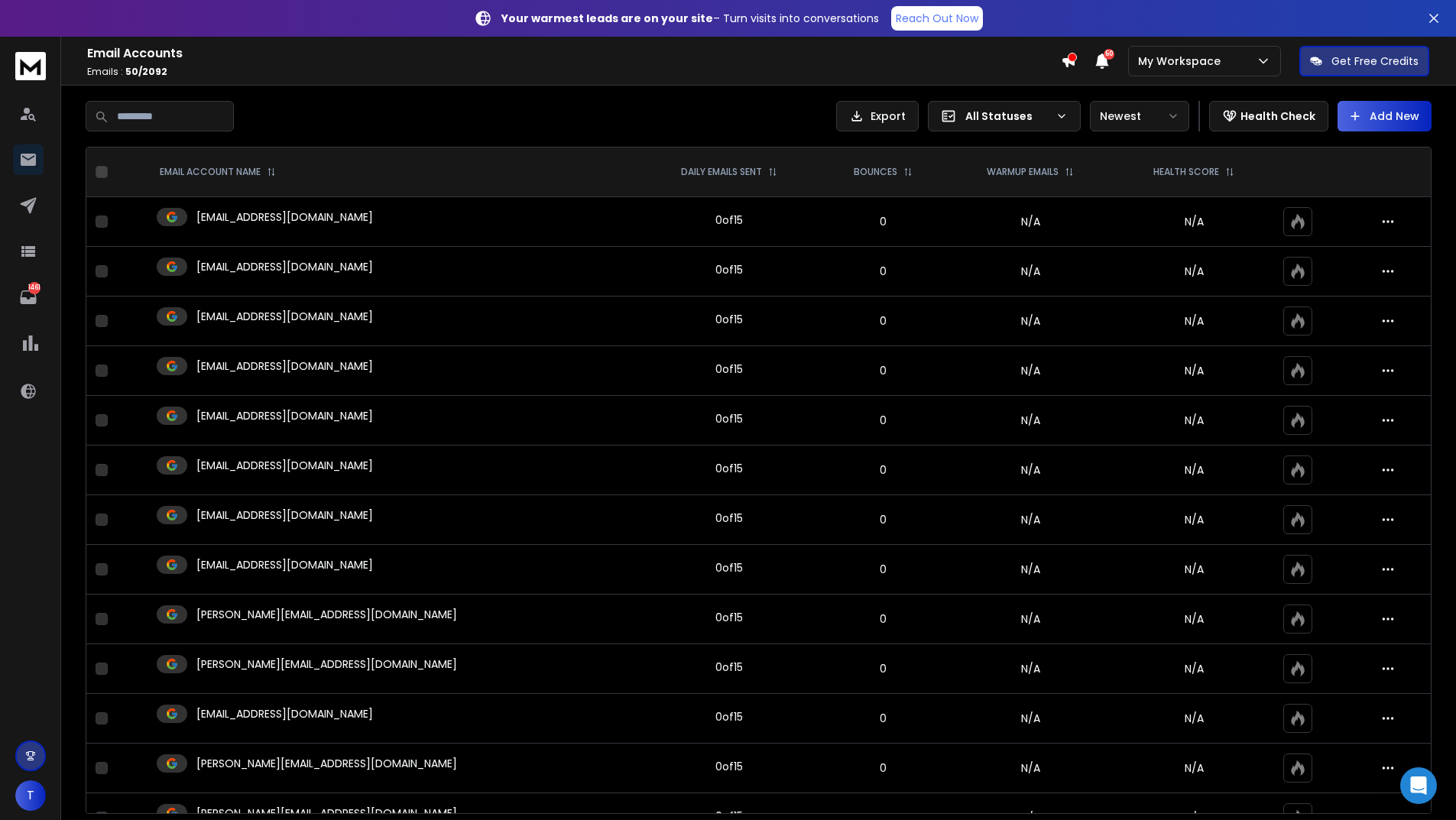
click at [1380, 111] on button "Add New" at bounding box center [1384, 116] width 94 height 30
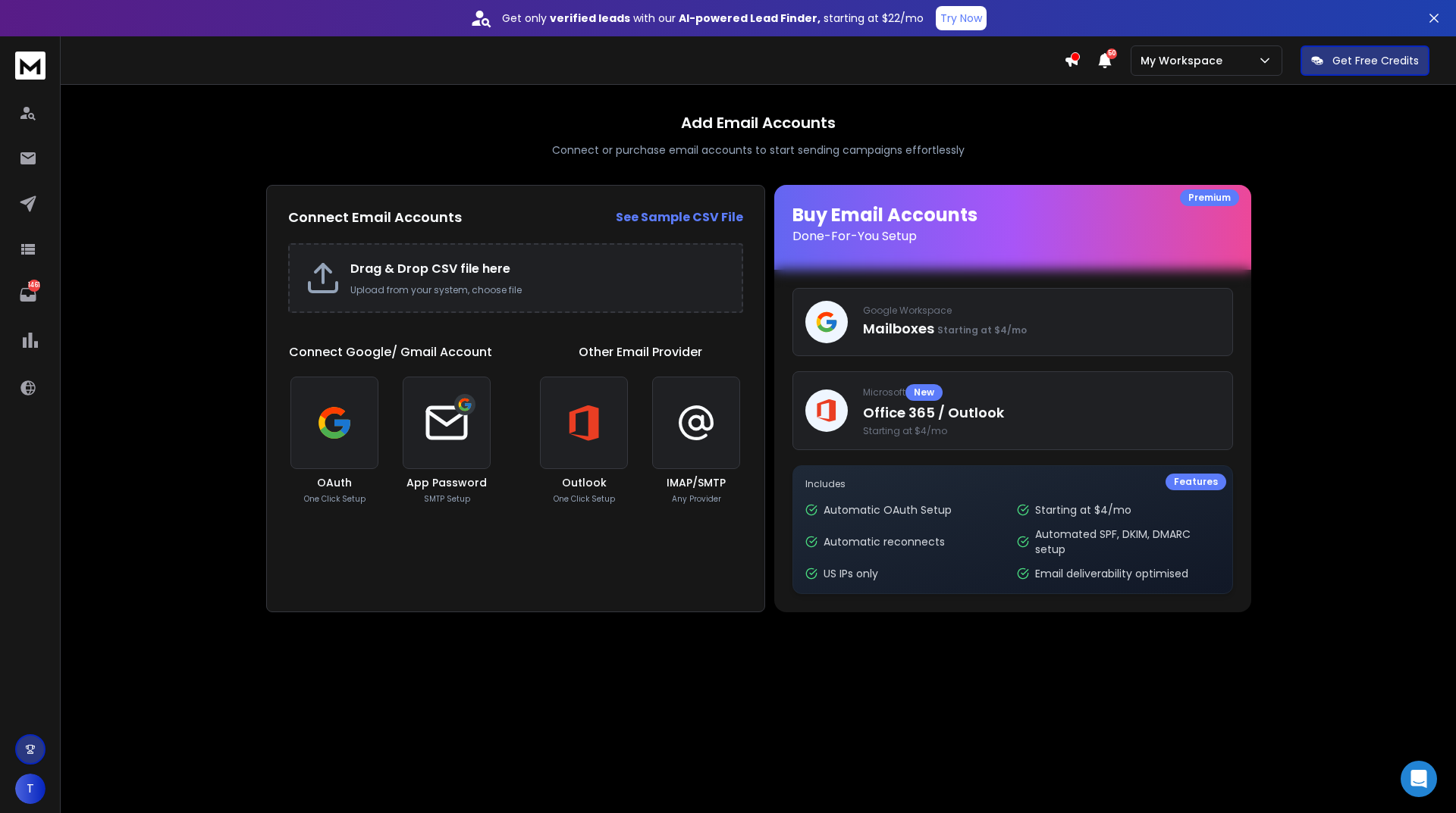
click at [309, 422] on div at bounding box center [334, 422] width 88 height 92
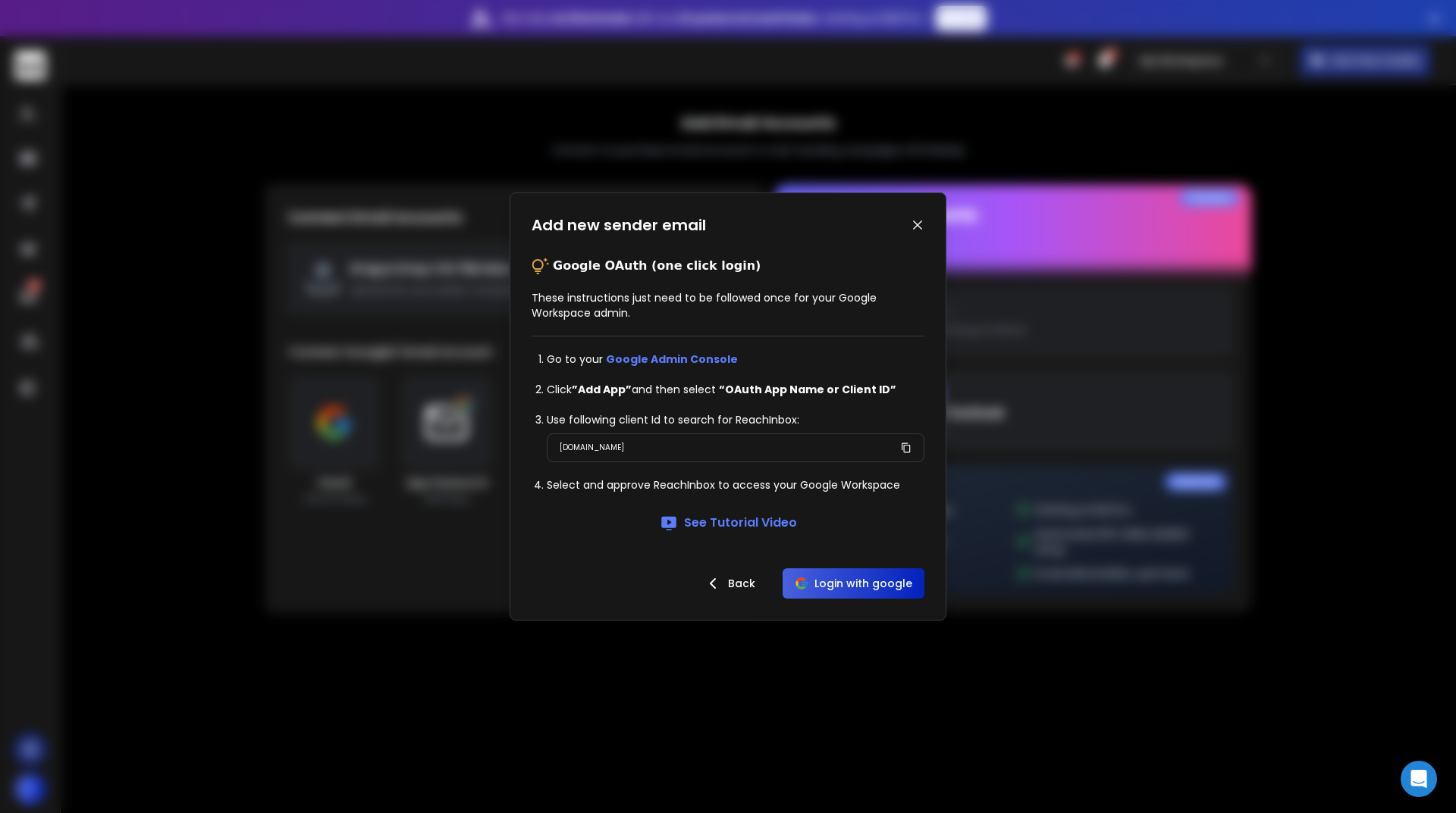
click at [886, 584] on button "Login with google" at bounding box center [853, 583] width 142 height 30
